Goal: Navigation & Orientation: Find specific page/section

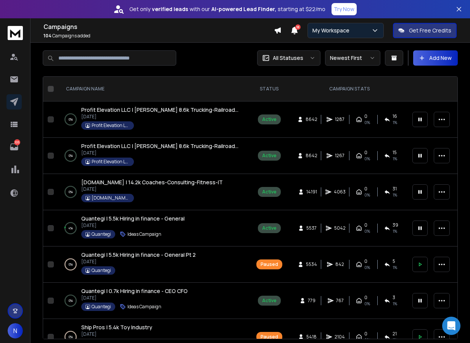
click at [357, 28] on div "My Workspace" at bounding box center [345, 31] width 66 height 8
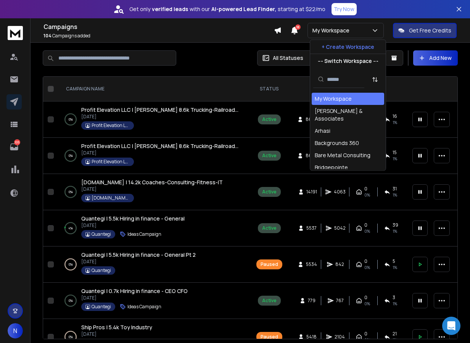
click at [459, 8] on icon at bounding box center [459, 9] width 7 height 7
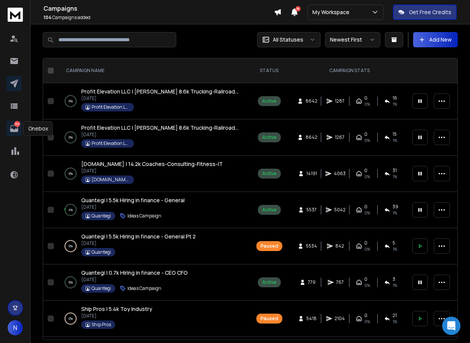
drag, startPoint x: 14, startPoint y: 130, endPoint x: 14, endPoint y: 134, distance: 4.2
click at [14, 130] on icon at bounding box center [14, 128] width 8 height 7
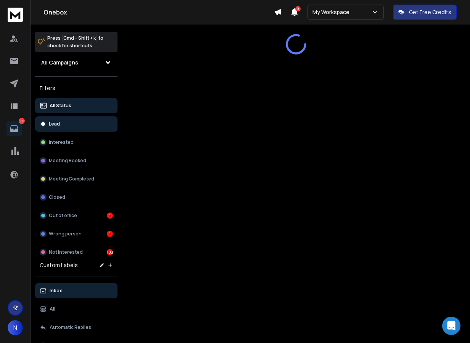
click at [71, 128] on button "Lead" at bounding box center [76, 123] width 82 height 15
click at [78, 103] on button "All Status" at bounding box center [76, 105] width 82 height 15
click at [65, 125] on div "All Status Lead Interested Meeting Booked Meeting Completed Closed Out of offic…" at bounding box center [76, 179] width 82 height 162
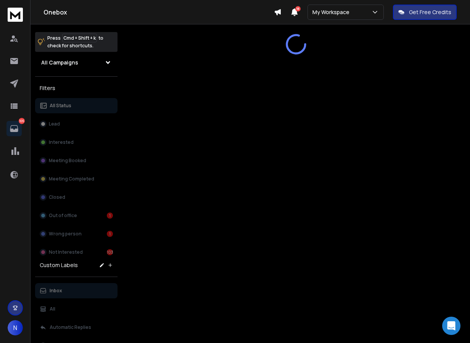
click at [69, 106] on div "All Status Lead Interested Meeting Booked Meeting Completed Closed Out of offic…" at bounding box center [76, 179] width 82 height 162
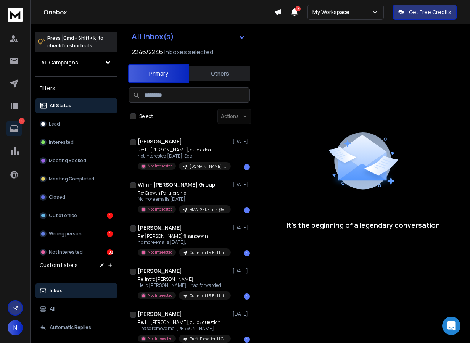
click at [70, 120] on div "All Status Lead Interested Meeting Booked Meeting Completed Closed Out of offic…" at bounding box center [76, 179] width 82 height 162
click at [70, 120] on button "Lead" at bounding box center [76, 123] width 82 height 15
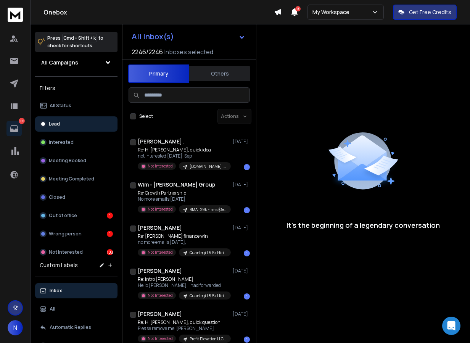
click at [70, 115] on div "All Status Lead Interested Meeting Booked Meeting Completed Closed Out of offic…" at bounding box center [76, 179] width 82 height 162
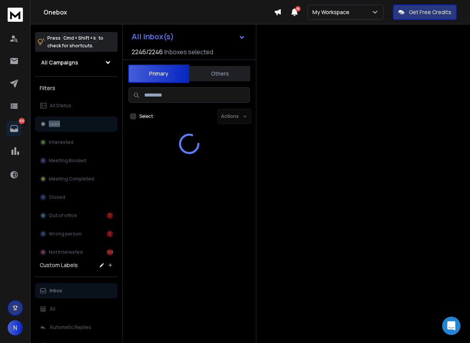
click at [70, 116] on div "All Status Lead Interested Meeting Booked Meeting Completed Closed Out of offic…" at bounding box center [76, 179] width 82 height 162
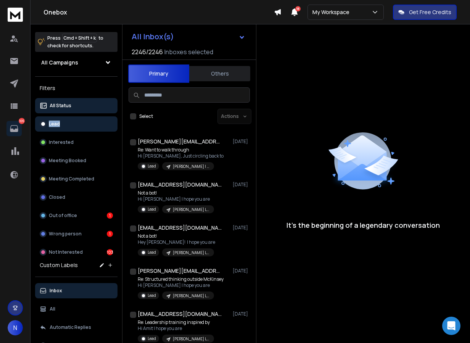
click at [65, 109] on button "All Status" at bounding box center [76, 105] width 82 height 15
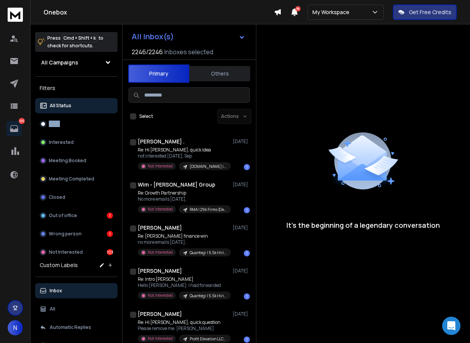
click at [228, 81] on button "Others" at bounding box center [219, 73] width 61 height 17
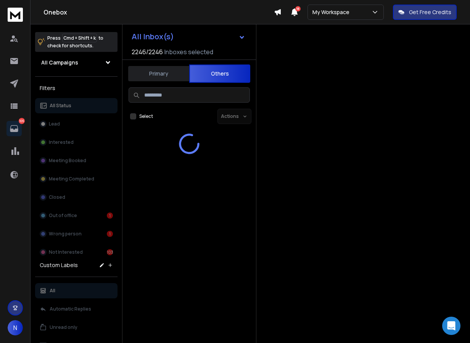
click at [157, 84] on div "Primary Others Select Actions" at bounding box center [189, 135] width 134 height 139
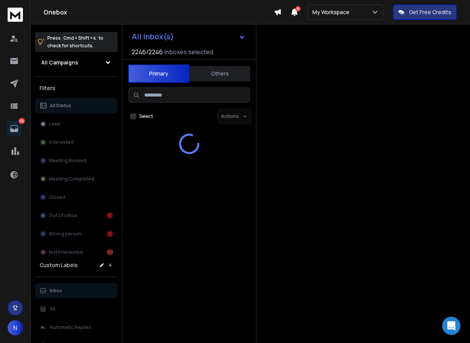
click at [181, 74] on button "Primary" at bounding box center [158, 73] width 61 height 18
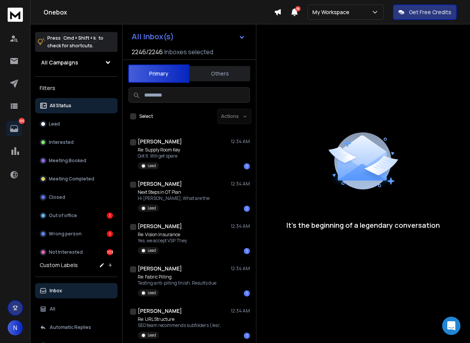
click at [203, 77] on button "Others" at bounding box center [219, 73] width 61 height 17
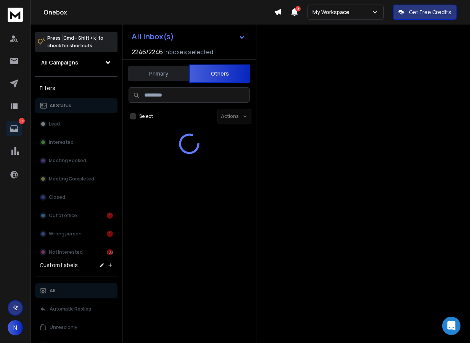
click at [169, 73] on button "Primary" at bounding box center [158, 73] width 61 height 17
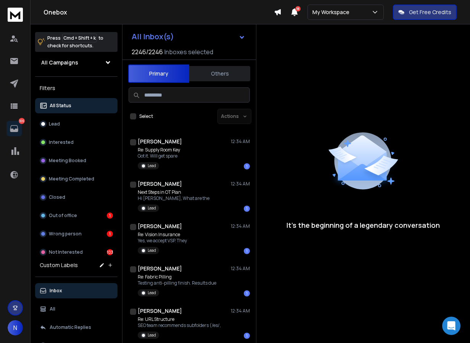
click at [169, 85] on div at bounding box center [189, 93] width 127 height 18
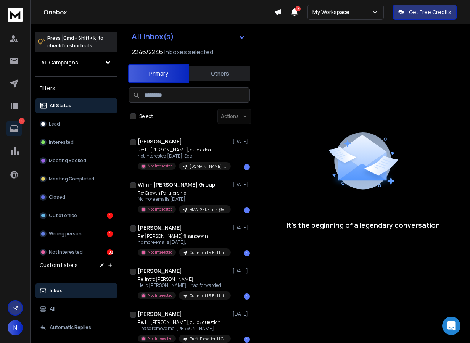
click at [19, 93] on div at bounding box center [15, 85] width 18 height 18
click at [11, 78] on link at bounding box center [13, 83] width 15 height 15
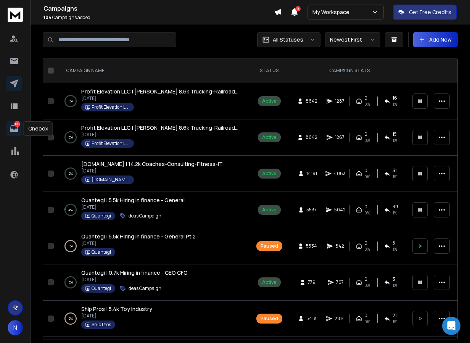
click at [19, 128] on link "105" at bounding box center [13, 128] width 15 height 15
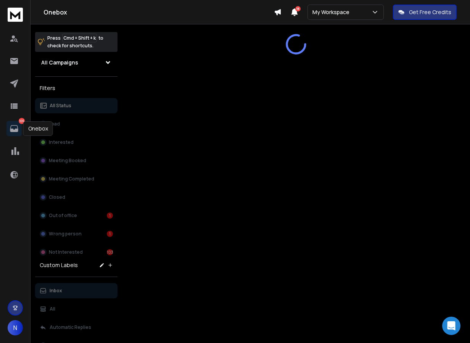
click at [19, 120] on p "105" at bounding box center [22, 121] width 6 height 6
click at [18, 114] on div at bounding box center [15, 107] width 18 height 18
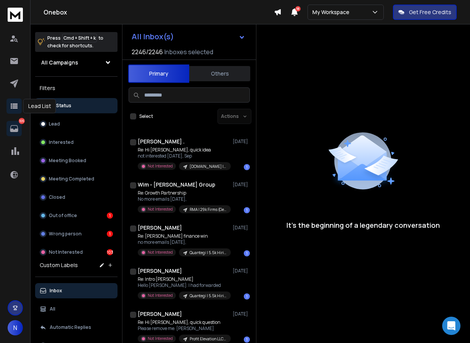
click at [20, 104] on link at bounding box center [13, 105] width 15 height 15
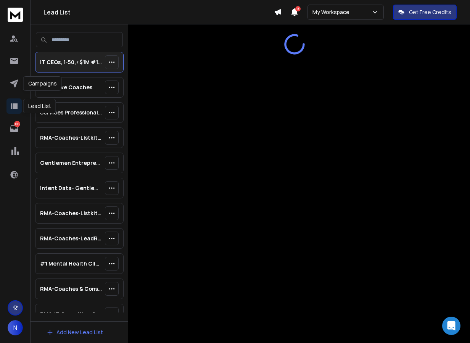
click at [9, 73] on div "105" at bounding box center [15, 108] width 18 height 154
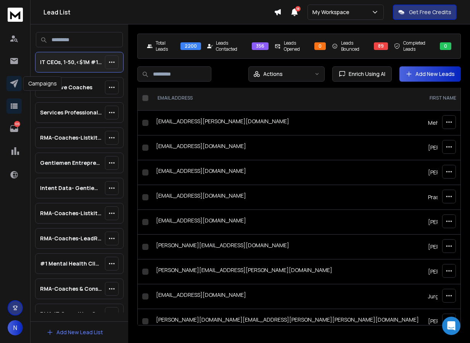
click at [14, 85] on icon at bounding box center [14, 83] width 8 height 8
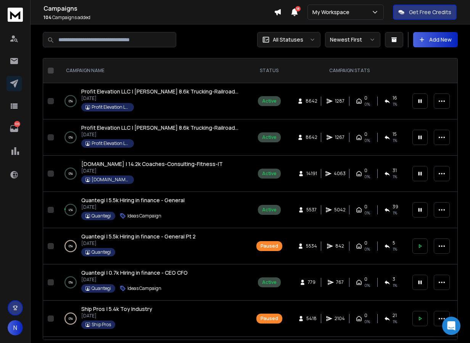
click at [23, 108] on div at bounding box center [15, 107] width 18 height 18
click at [16, 108] on icon at bounding box center [14, 105] width 7 height 5
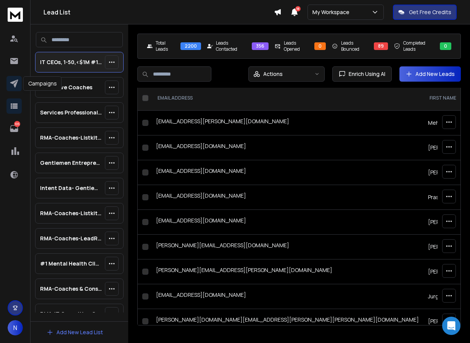
click at [12, 83] on icon at bounding box center [14, 83] width 8 height 8
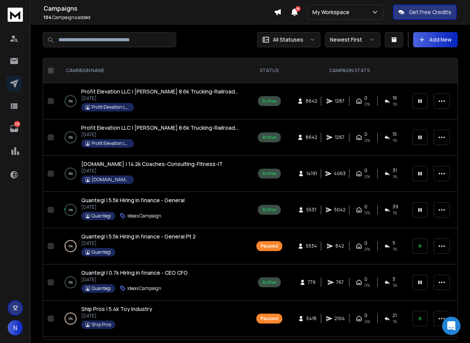
click at [293, 13] on icon at bounding box center [295, 12] width 8 height 8
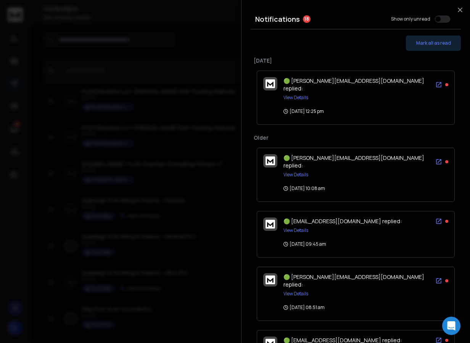
click at [427, 42] on span "Mark all as read" at bounding box center [433, 43] width 35 height 6
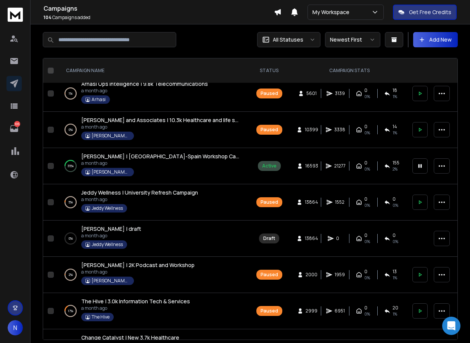
scroll to position [404, 0]
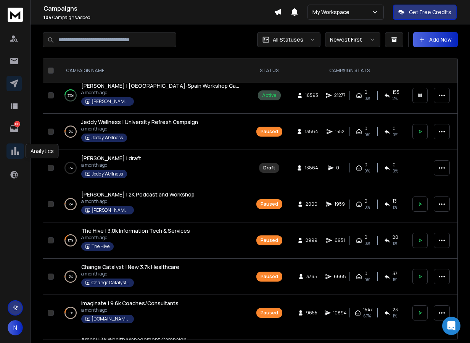
click at [14, 158] on link at bounding box center [15, 151] width 18 height 18
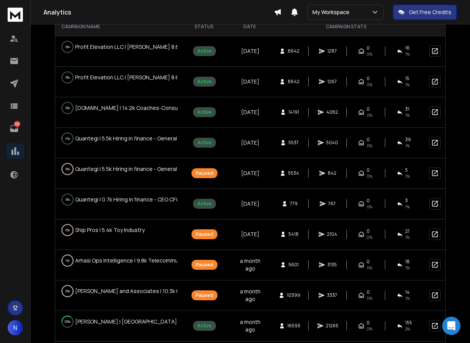
scroll to position [548, 0]
